Goal: Information Seeking & Learning: Check status

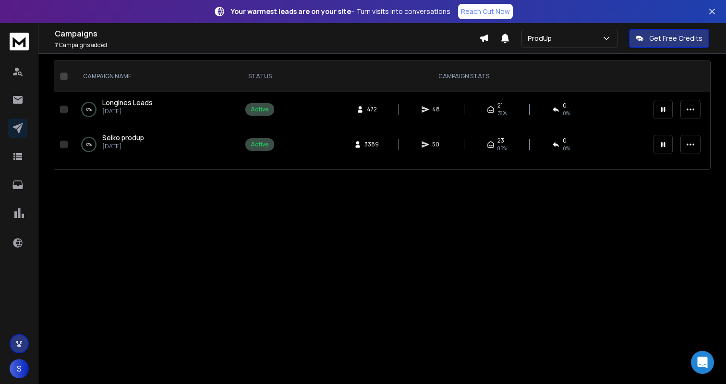
scroll to position [33, 0]
click at [137, 143] on span "Seiko produp" at bounding box center [123, 139] width 42 height 9
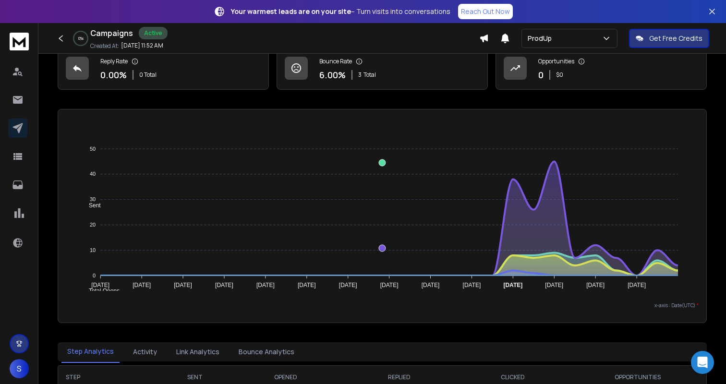
scroll to position [158, 0]
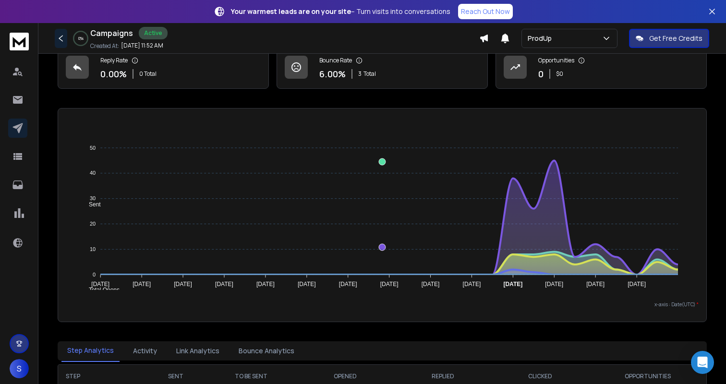
click at [64, 39] on icon at bounding box center [61, 38] width 9 height 9
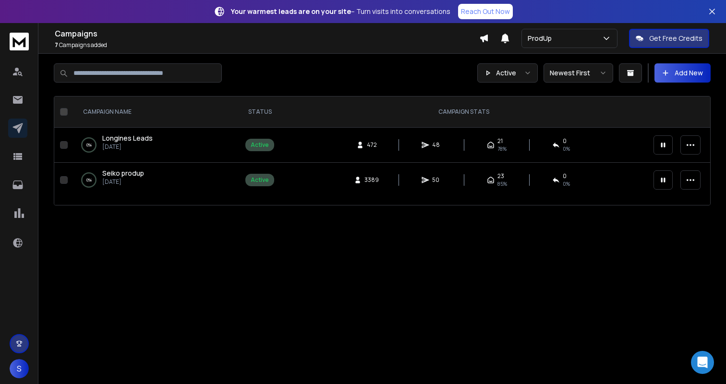
click at [138, 137] on span "Longines Leads" at bounding box center [127, 137] width 50 height 9
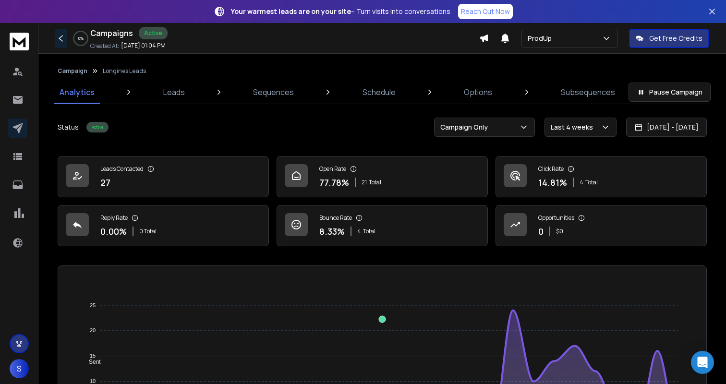
click at [61, 39] on icon at bounding box center [61, 38] width 9 height 9
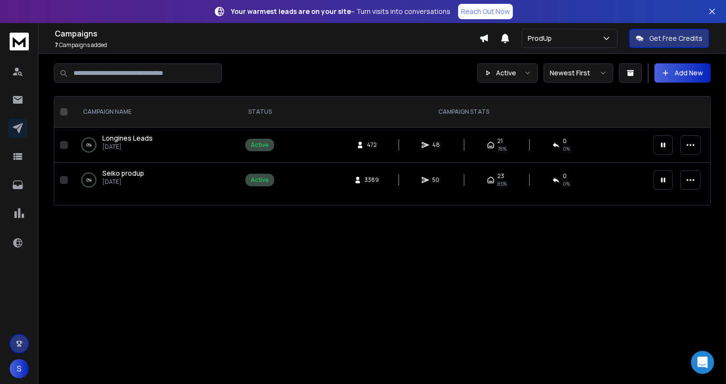
click at [199, 182] on div "0 % Seiko produp 8 days ago" at bounding box center [155, 180] width 149 height 23
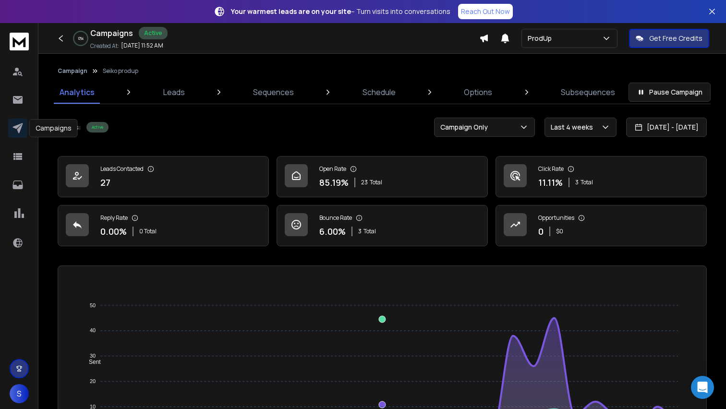
click at [17, 128] on icon at bounding box center [18, 128] width 12 height 12
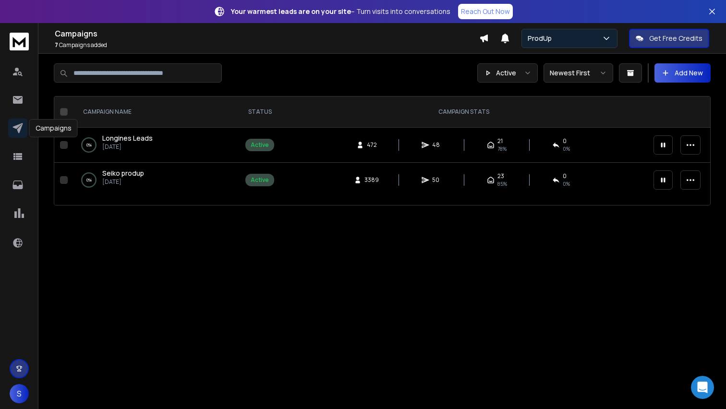
click at [559, 38] on div "ProdUp" at bounding box center [570, 39] width 84 height 10
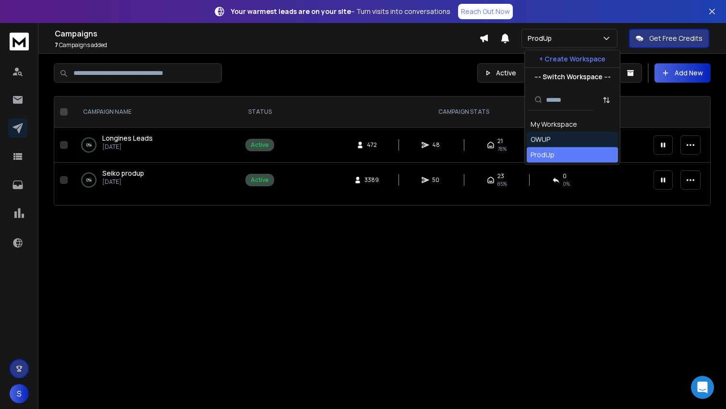
click at [546, 140] on div "OWUP" at bounding box center [541, 140] width 20 height 10
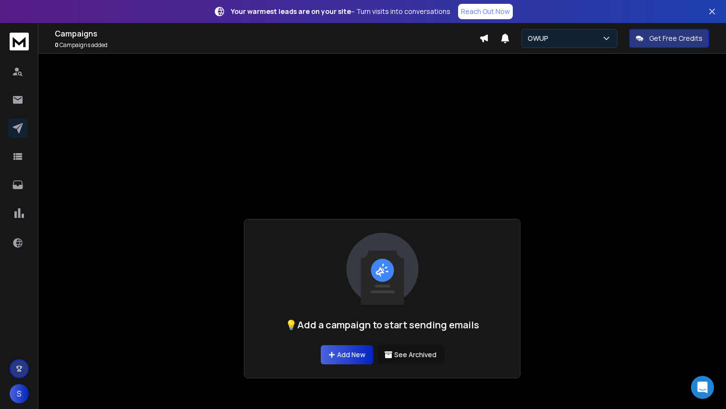
click at [585, 43] on button "OWUP" at bounding box center [569, 38] width 96 height 19
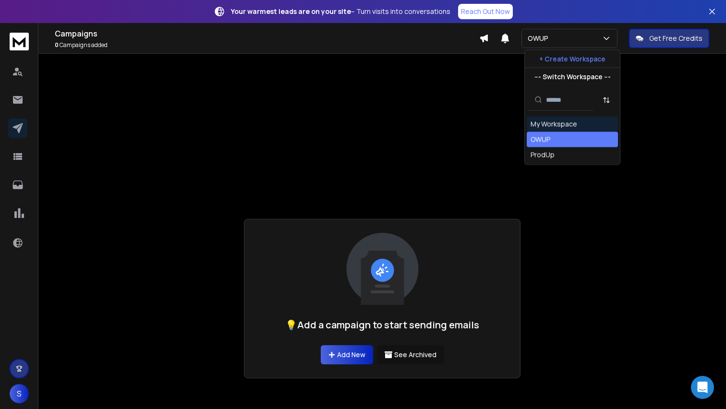
click at [543, 124] on div "My Workspace" at bounding box center [554, 125] width 47 height 10
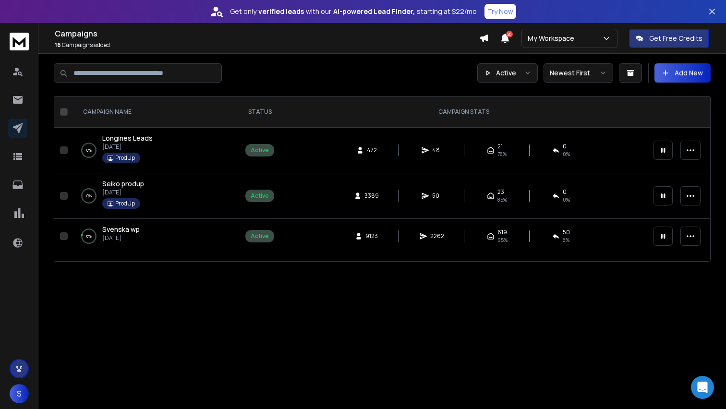
click at [163, 232] on div "6 % Svenska wp [DATE]" at bounding box center [155, 236] width 149 height 23
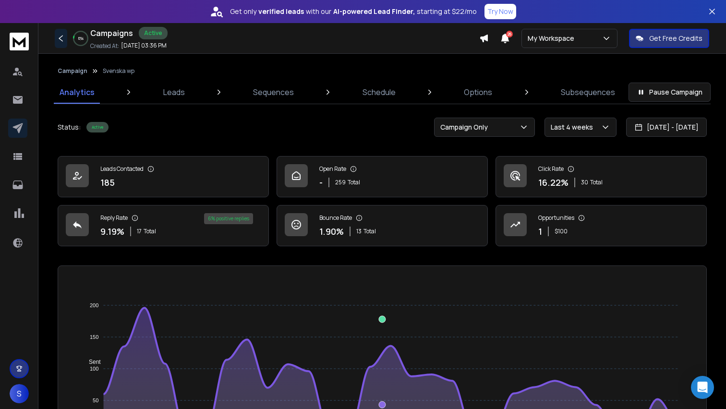
click at [61, 37] on icon at bounding box center [61, 38] width 9 height 9
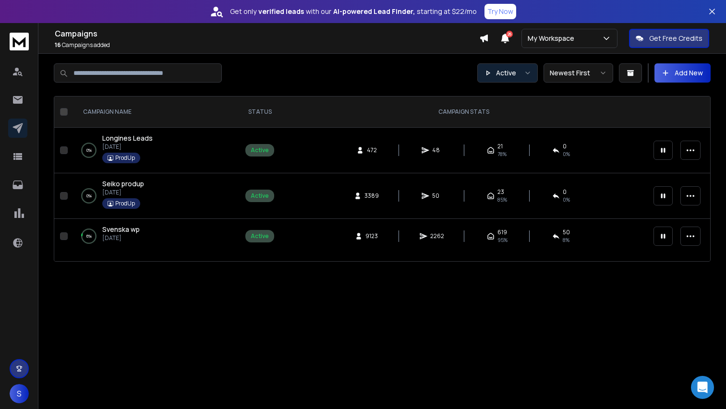
click at [521, 71] on div "Active" at bounding box center [508, 73] width 48 height 10
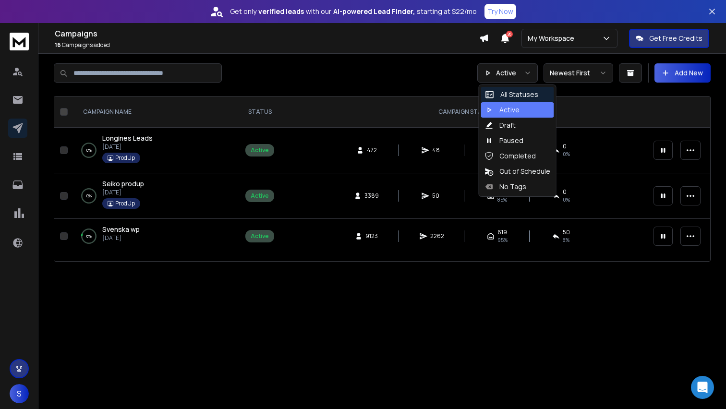
click at [517, 95] on div "All Statuses" at bounding box center [511, 95] width 53 height 10
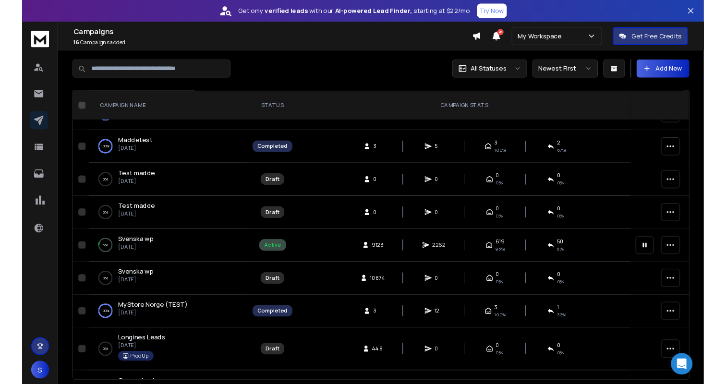
scroll to position [245, 0]
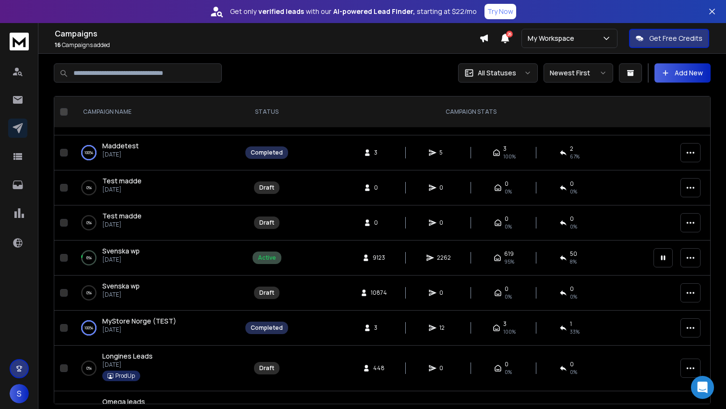
click at [163, 256] on div "6 % Svenska wp [DATE]" at bounding box center [155, 257] width 149 height 23
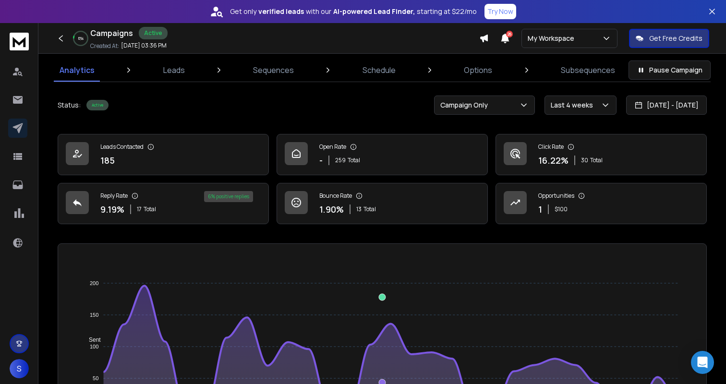
scroll to position [20, 0]
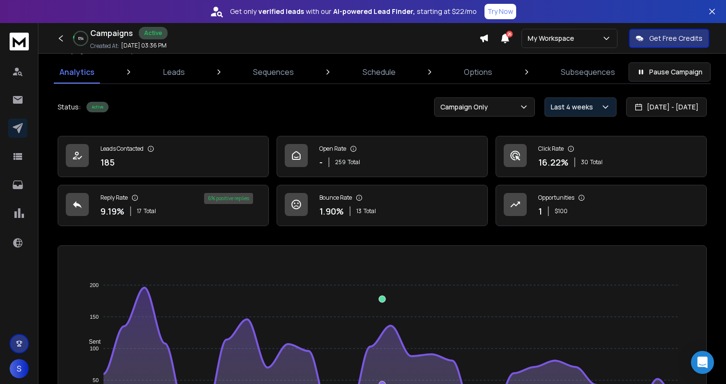
click at [566, 106] on div "Last 4 weeks" at bounding box center [581, 107] width 60 height 10
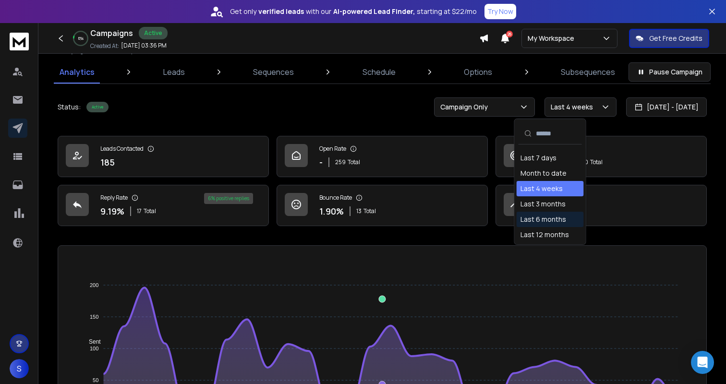
click at [534, 220] on div "Last 6 months" at bounding box center [544, 220] width 46 height 10
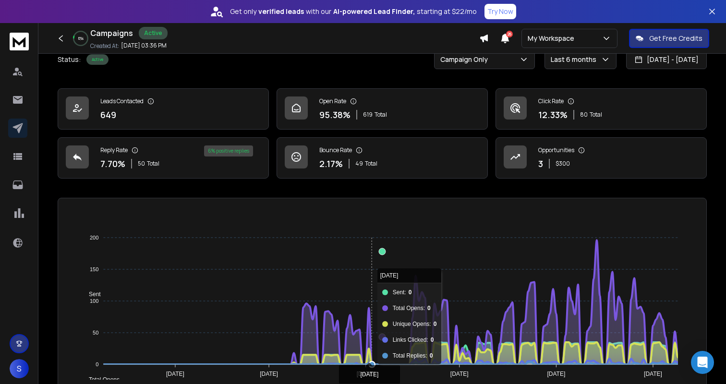
scroll to position [68, 0]
